Goal: Task Accomplishment & Management: Manage account settings

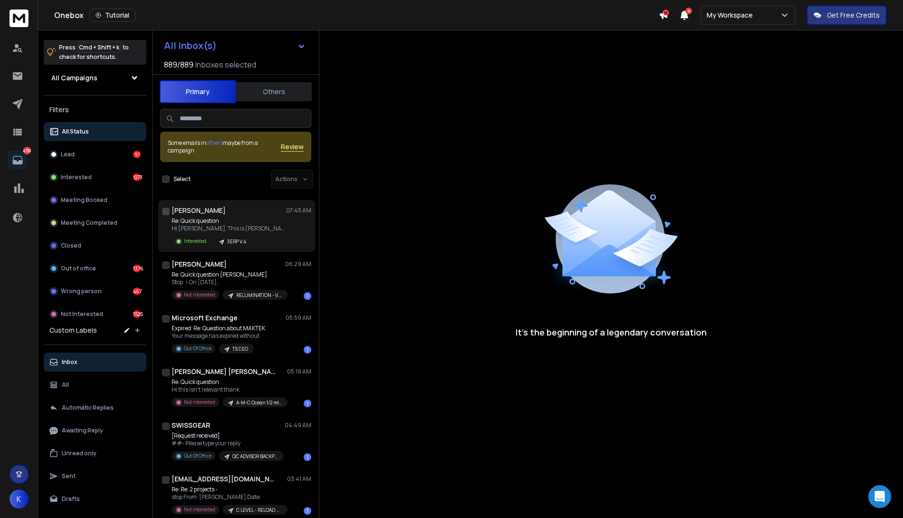
click at [236, 205] on div "Maheshkumar Murugan 07:45 AM Re: Quick question Hi Catrin Johnson, This is Mahe…" at bounding box center [236, 226] width 157 height 52
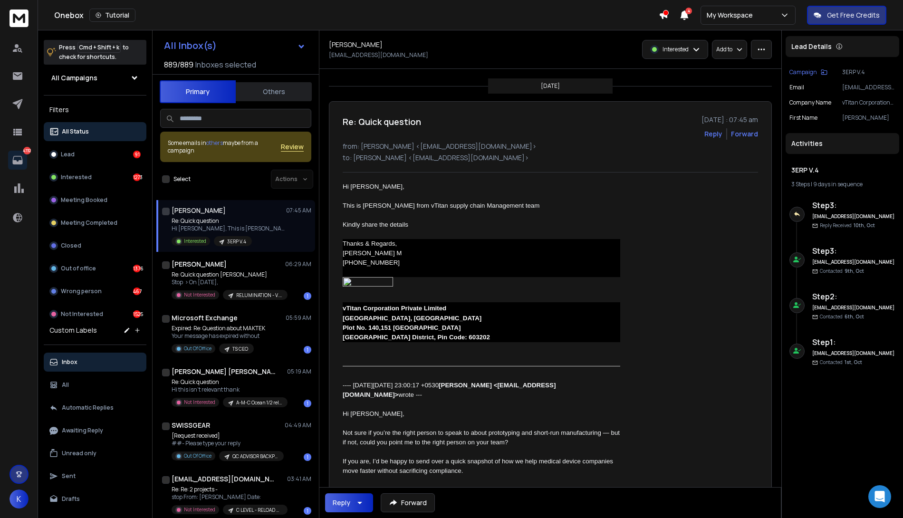
click at [500, 146] on p "from: Maheshkumar Murugan <maheshkumarm@vtitan.com>" at bounding box center [550, 147] width 415 height 10
click at [514, 146] on p "from: Maheshkumar Murugan <maheshkumarm@vtitan.com>" at bounding box center [550, 147] width 415 height 10
copy p "vtitan.com"
click at [270, 93] on button "Others" at bounding box center [274, 91] width 76 height 21
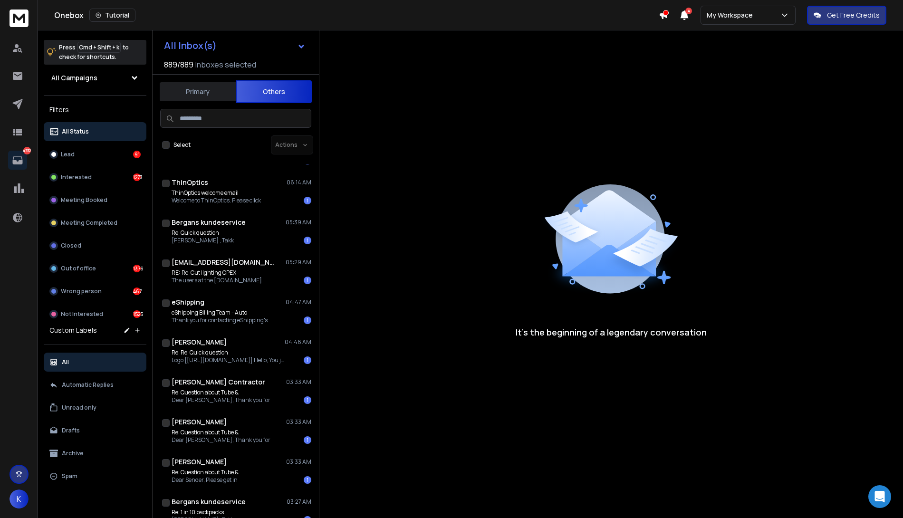
scroll to position [154, 0]
click at [234, 244] on div "Bergans kundeservice 05:39 AM Re: Quick question Hei Ashley Zachariah , Takk 1" at bounding box center [236, 230] width 157 height 38
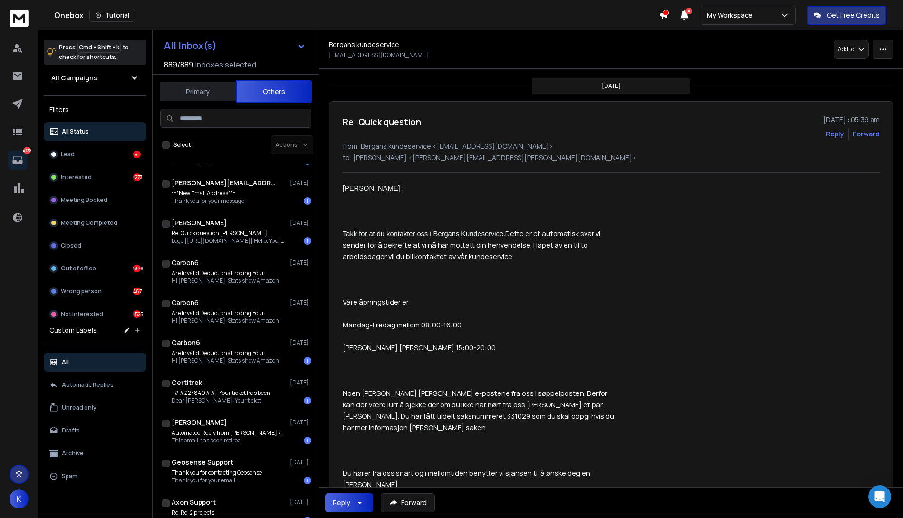
scroll to position [673, 0]
click at [212, 88] on button "Primary" at bounding box center [198, 91] width 76 height 21
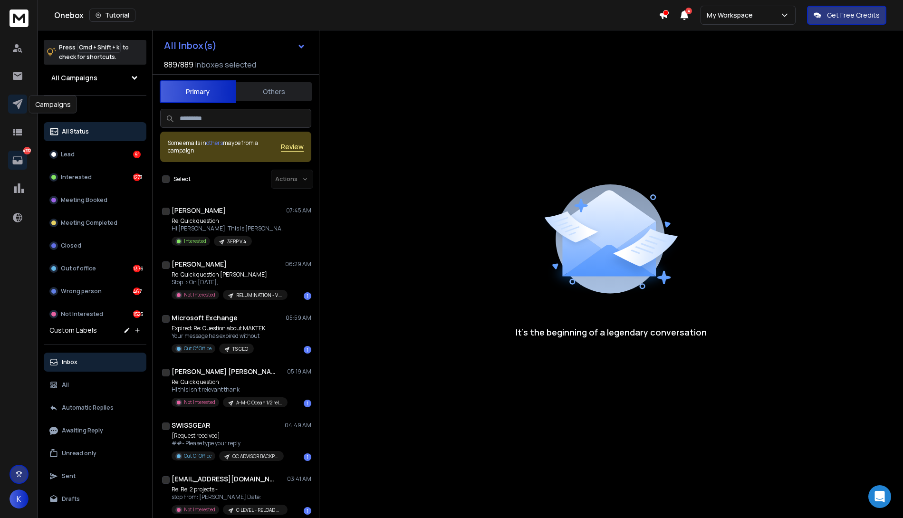
click at [14, 104] on icon at bounding box center [17, 103] width 11 height 11
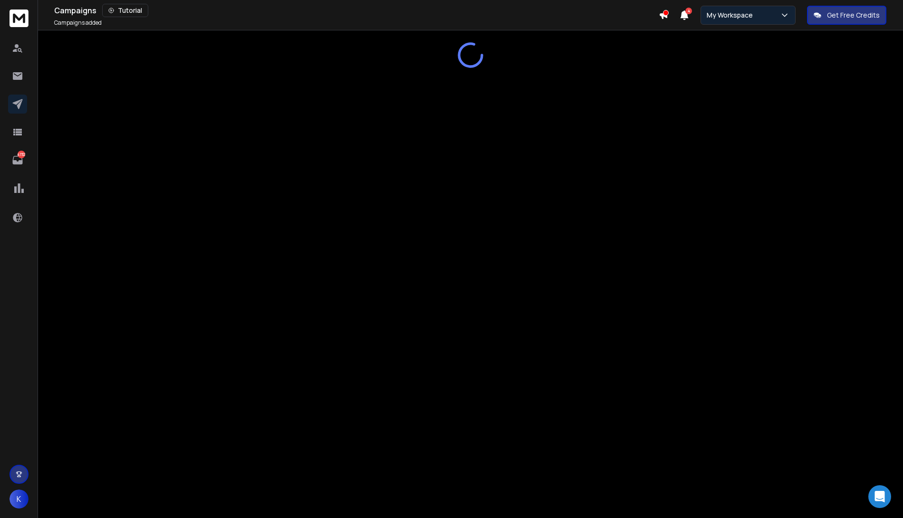
click at [740, 22] on button "My Workspace" at bounding box center [747, 15] width 95 height 19
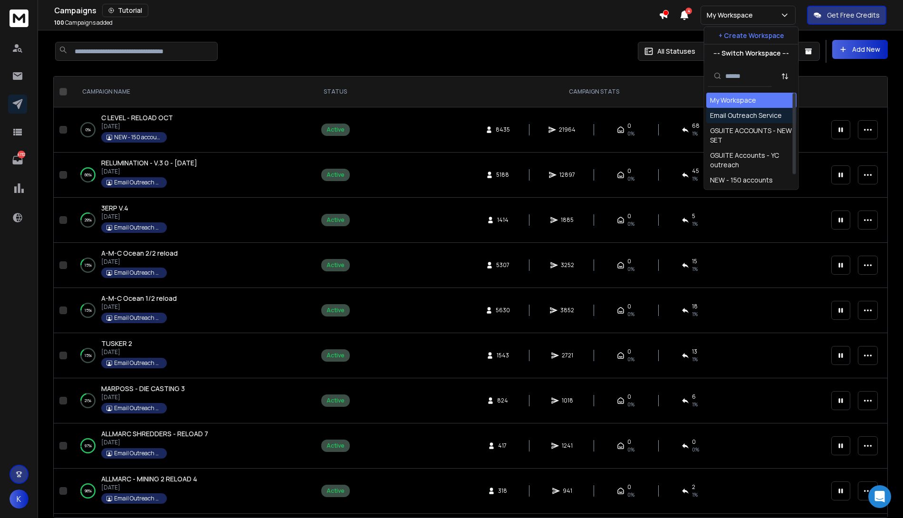
click at [734, 114] on div "Email Outreach Service" at bounding box center [746, 116] width 72 height 10
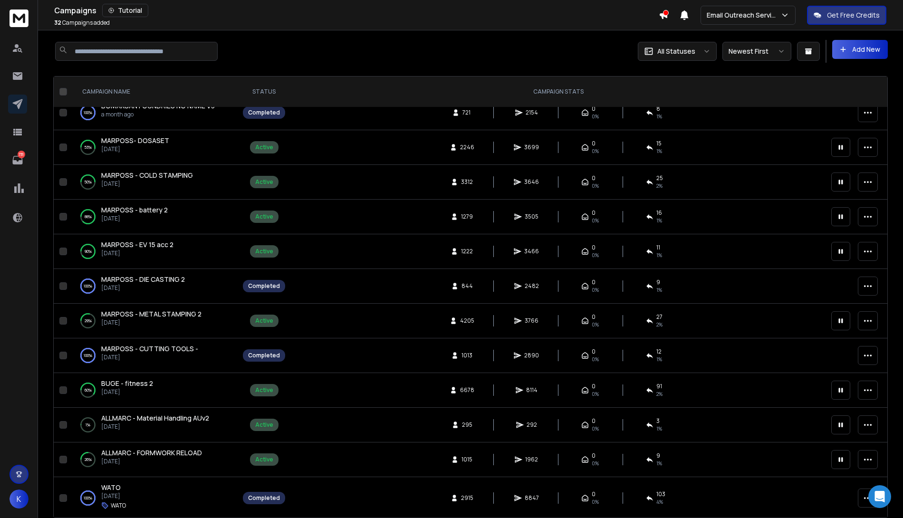
scroll to position [707, 0]
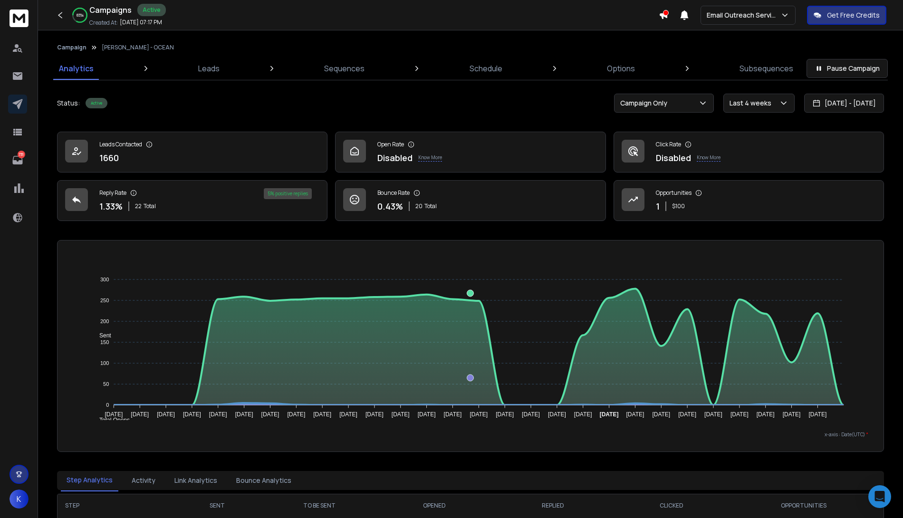
scroll to position [173, 0]
